Goal: Task Accomplishment & Management: Use online tool/utility

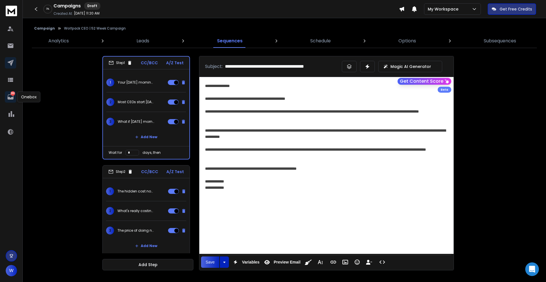
click at [9, 98] on icon at bounding box center [10, 96] width 6 height 5
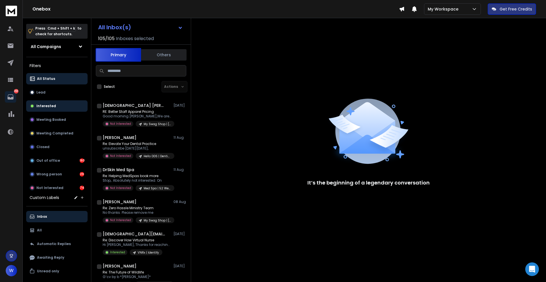
click at [52, 107] on p "Interested" at bounding box center [46, 106] width 20 height 5
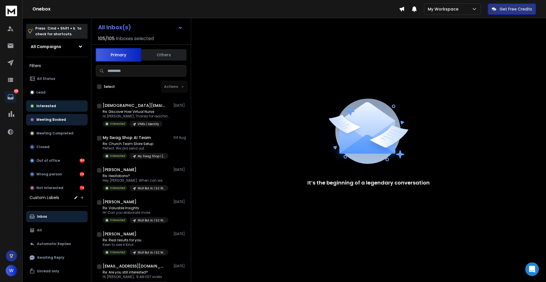
click at [53, 116] on button "Meeting Booked" at bounding box center [56, 119] width 61 height 11
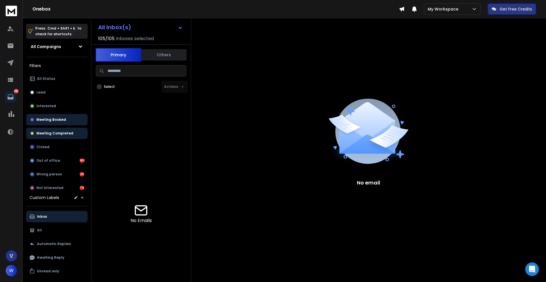
click at [57, 132] on p "Meeting Completed" at bounding box center [54, 133] width 37 height 5
click at [56, 149] on button "Closed" at bounding box center [56, 146] width 61 height 11
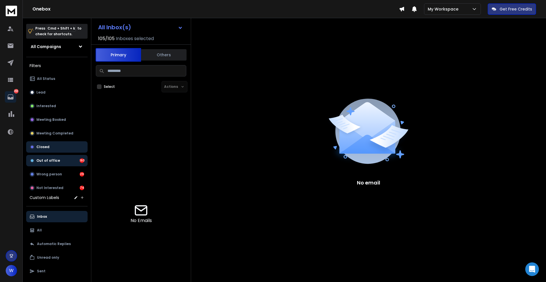
click at [57, 158] on p "Out of office" at bounding box center [48, 160] width 24 height 5
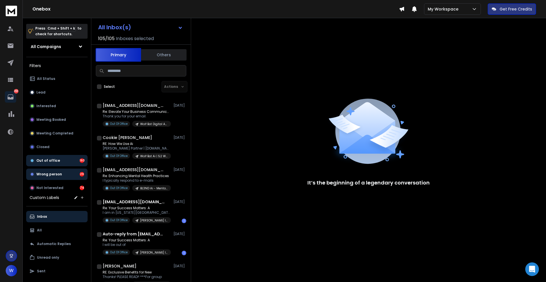
click at [59, 174] on p "Wrong person" at bounding box center [49, 174] width 26 height 5
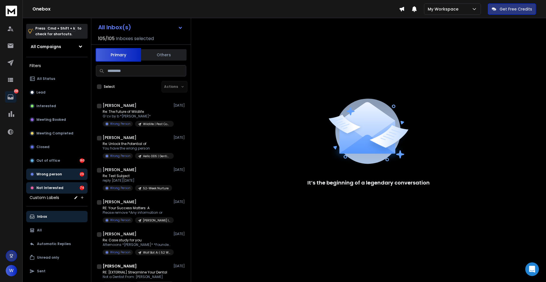
click at [57, 186] on p "Not Interested" at bounding box center [49, 188] width 27 height 5
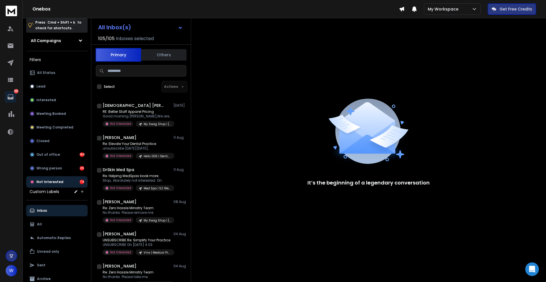
scroll to position [8, 0]
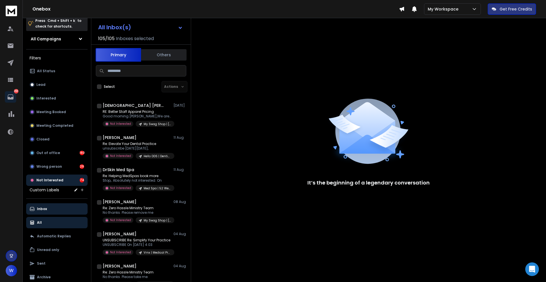
click at [57, 221] on button "All" at bounding box center [56, 222] width 61 height 11
click at [57, 207] on button "Inbox" at bounding box center [56, 208] width 61 height 11
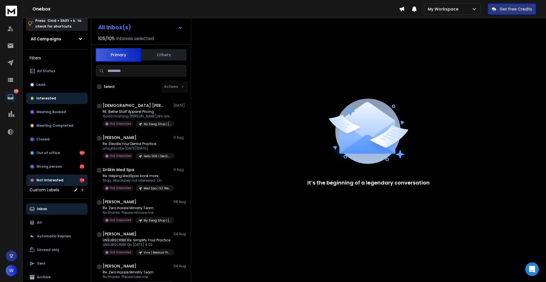
click at [49, 100] on p "Interested" at bounding box center [46, 98] width 20 height 5
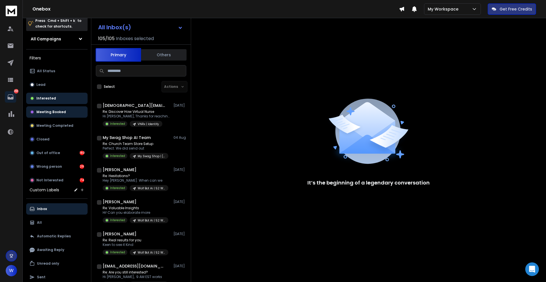
click at [44, 110] on p "Meeting Booked" at bounding box center [51, 112] width 30 height 5
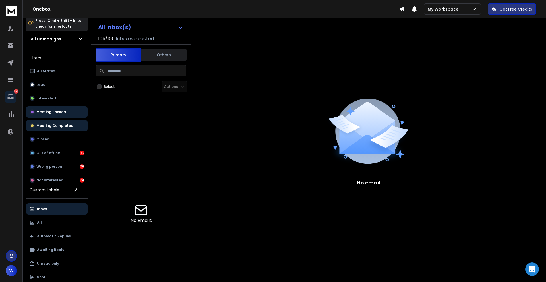
click at [50, 128] on button "Meeting Completed" at bounding box center [56, 125] width 61 height 11
click at [38, 84] on p "Lead" at bounding box center [40, 84] width 9 height 5
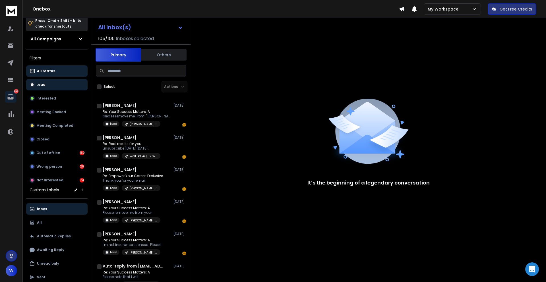
click at [45, 71] on p "All Status" at bounding box center [46, 71] width 18 height 5
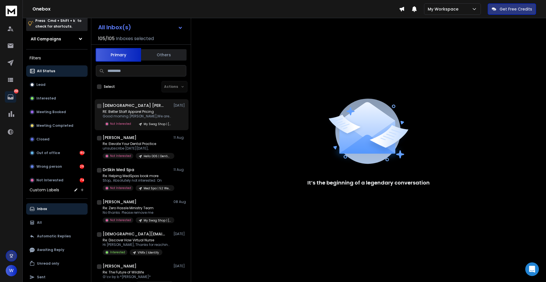
click at [163, 114] on p "Good morning William,We are a" at bounding box center [137, 116] width 68 height 5
